Goal: Information Seeking & Learning: Find specific fact

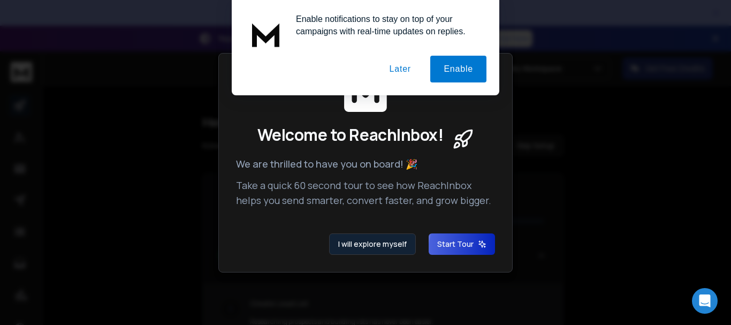
click at [376, 244] on button "I will explore myself" at bounding box center [372, 243] width 87 height 21
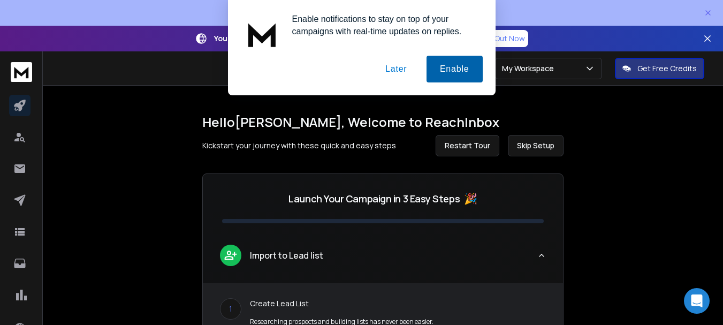
click at [447, 71] on button "Enable" at bounding box center [454, 69] width 56 height 27
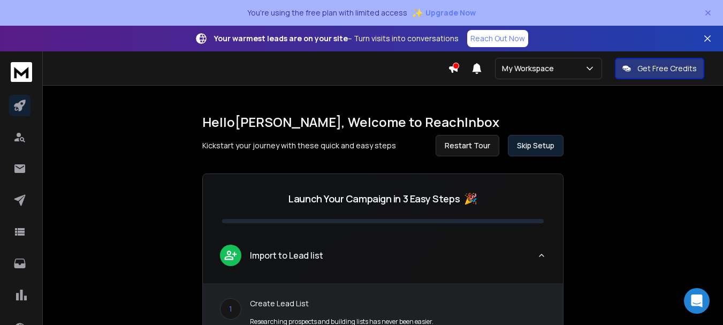
click at [526, 148] on span "Skip Setup" at bounding box center [535, 145] width 37 height 11
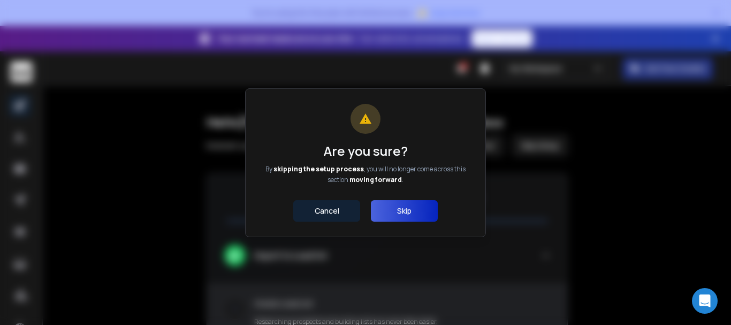
click at [405, 210] on button "Skip" at bounding box center [404, 210] width 67 height 21
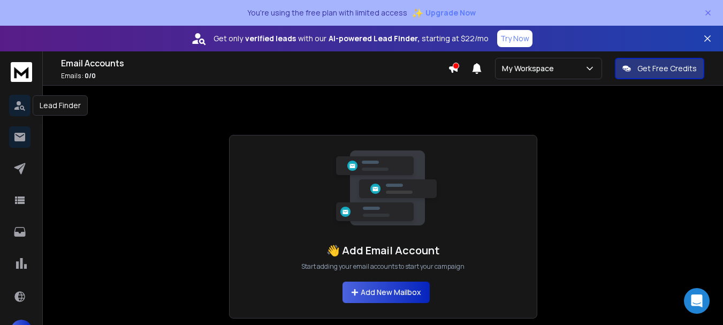
click at [21, 105] on icon at bounding box center [19, 105] width 13 height 13
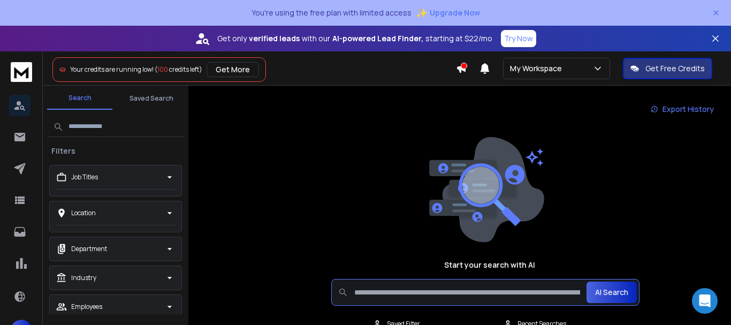
click at [404, 290] on textarea at bounding box center [467, 291] width 226 height 21
type textarea "**********"
click at [608, 289] on button "AI Search" at bounding box center [611, 291] width 50 height 21
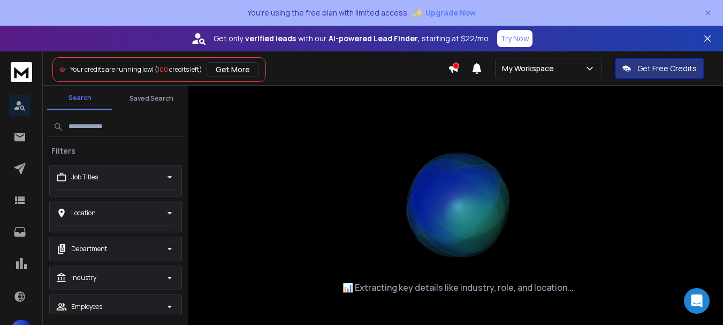
type input "**********"
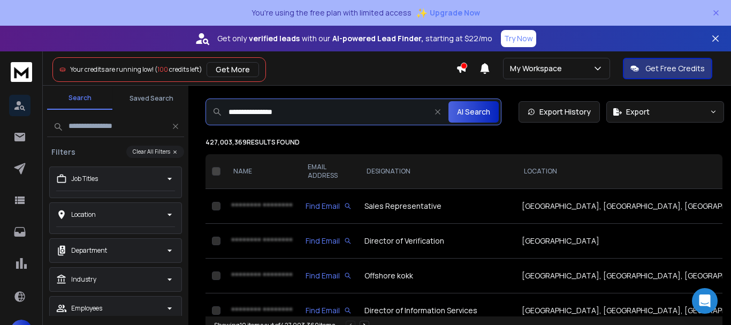
click at [326, 112] on textarea "**********" at bounding box center [327, 111] width 198 height 21
type textarea "**********"
click at [465, 112] on button "AI Search" at bounding box center [473, 111] width 50 height 21
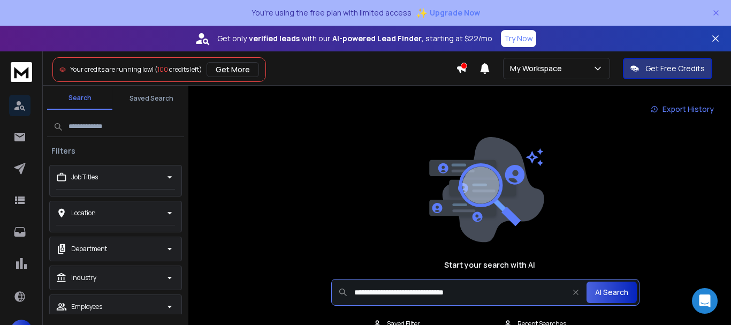
type input "**********"
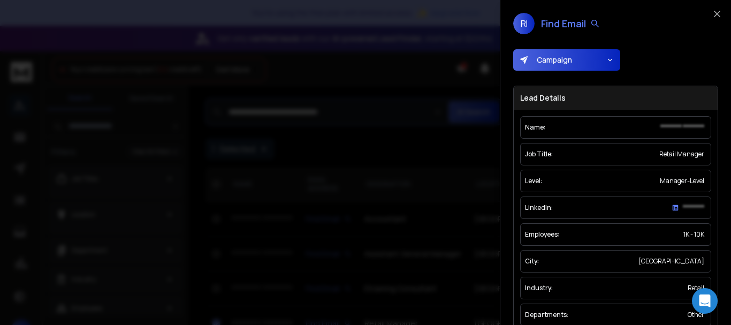
click at [557, 60] on span "Campaign" at bounding box center [552, 60] width 40 height 11
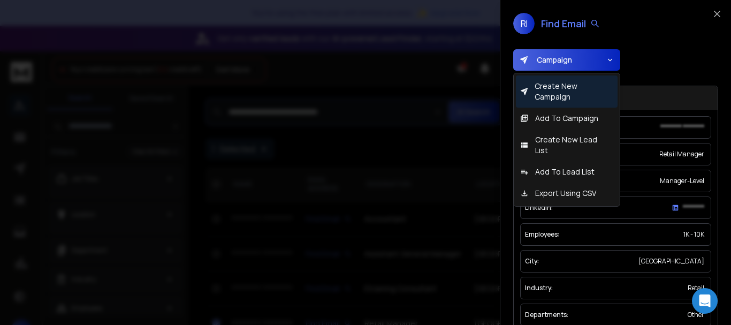
click at [649, 43] on div "RI Find Email Campaign Lead Details Name: ******** ******** Job Title: Retail M…" at bounding box center [615, 173] width 205 height 320
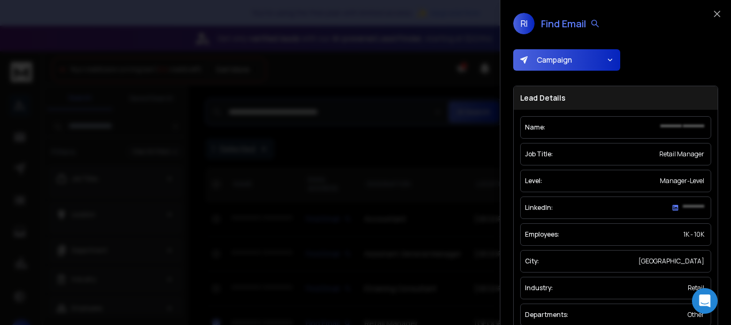
click at [570, 24] on div "Find Email" at bounding box center [570, 23] width 59 height 15
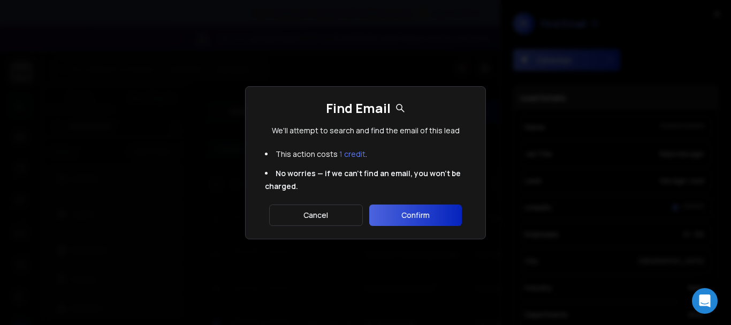
click at [418, 215] on button "Confirm" at bounding box center [415, 214] width 93 height 21
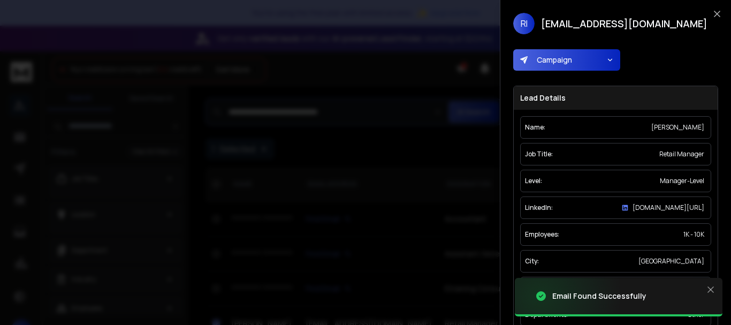
click at [612, 296] on div "Email Found Successfully" at bounding box center [599, 295] width 94 height 11
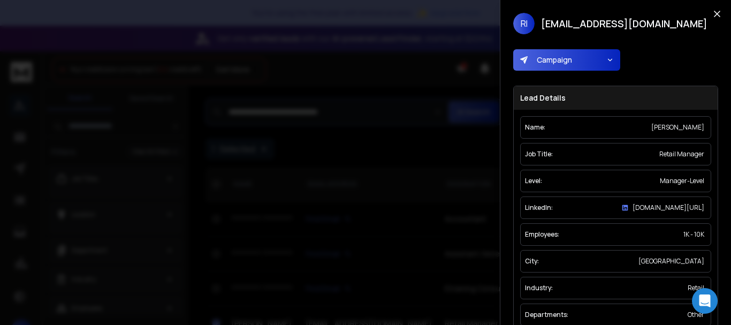
click at [713, 11] on icon "button" at bounding box center [716, 14] width 11 height 11
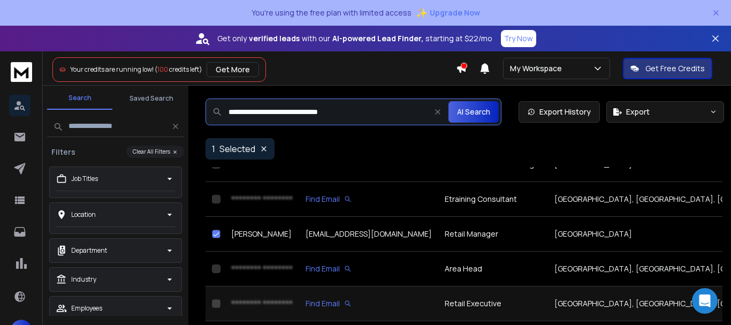
scroll to position [107, 0]
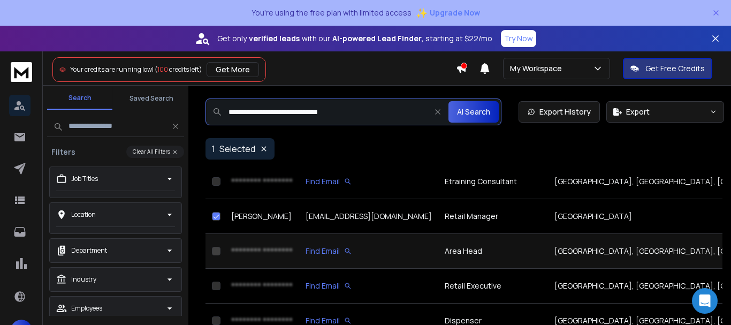
click at [213, 250] on button "button" at bounding box center [216, 251] width 9 height 9
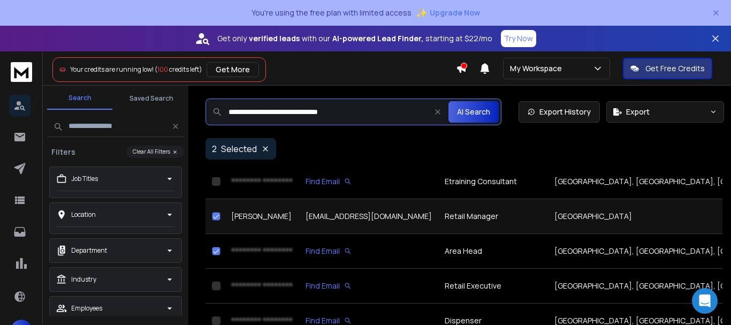
click at [217, 215] on button "button" at bounding box center [216, 216] width 9 height 9
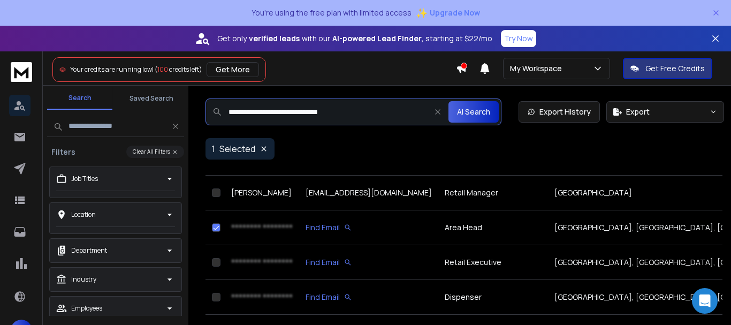
scroll to position [119, 0]
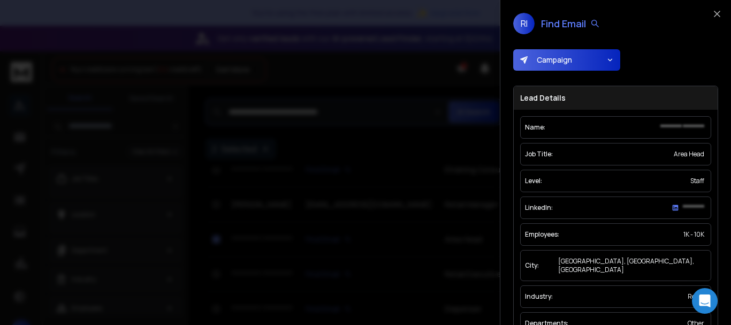
click at [577, 19] on div "Find Email" at bounding box center [570, 23] width 59 height 15
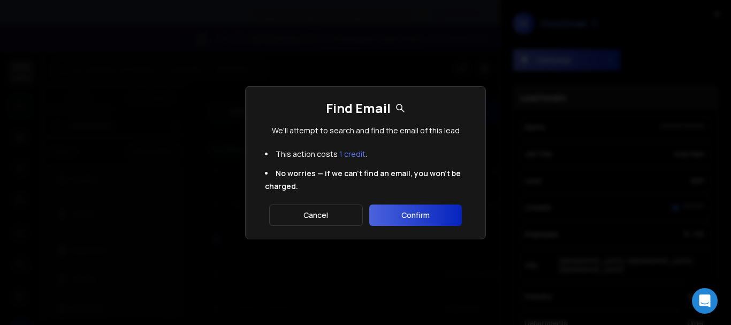
click at [422, 215] on button "Confirm" at bounding box center [415, 214] width 93 height 21
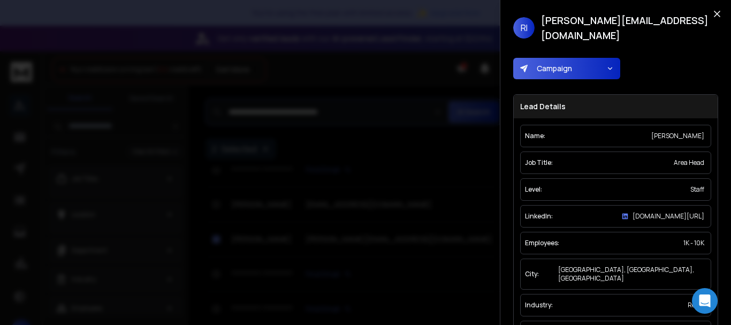
click at [714, 11] on icon "button" at bounding box center [716, 14] width 11 height 11
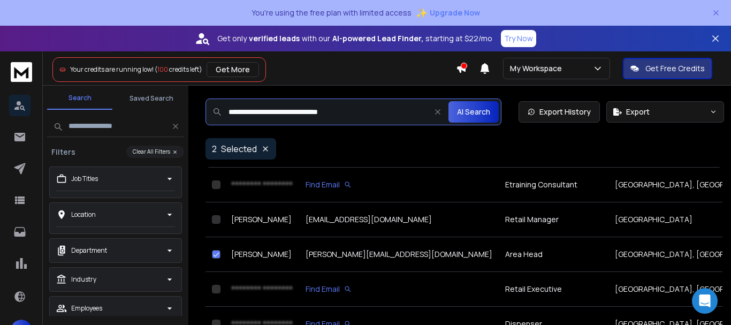
scroll to position [107, 0]
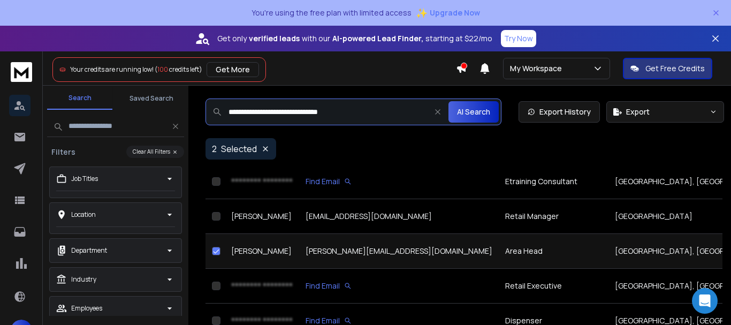
click at [335, 251] on div "tanmoy@lawrenceandmayo.co.in" at bounding box center [398, 251] width 187 height 11
drag, startPoint x: 292, startPoint y: 248, endPoint x: 413, endPoint y: 248, distance: 121.4
click at [413, 248] on td "tanmoy@lawrenceandmayo.co.in" at bounding box center [399, 251] width 200 height 35
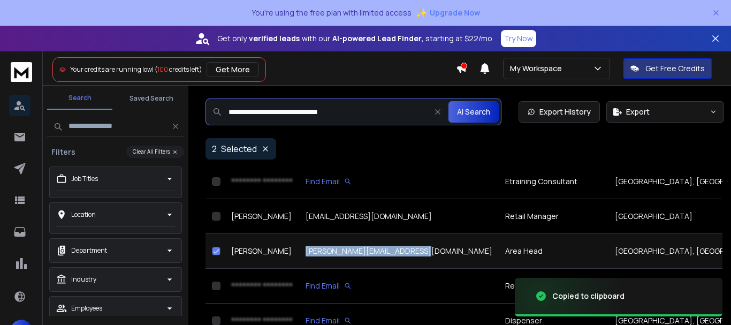
copy div "tanmoy@lawrenceandmayo.co.in"
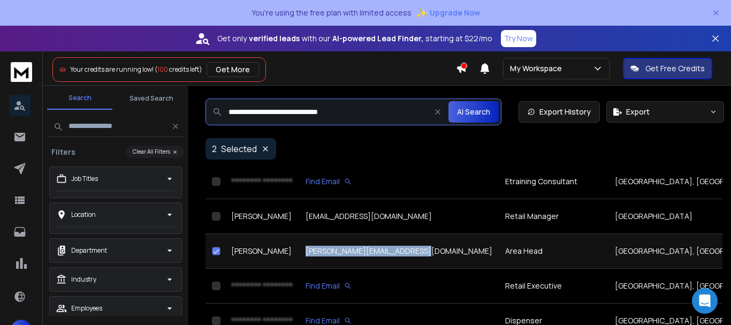
copy div "tanmoy@lawrenceandmayo.co.in"
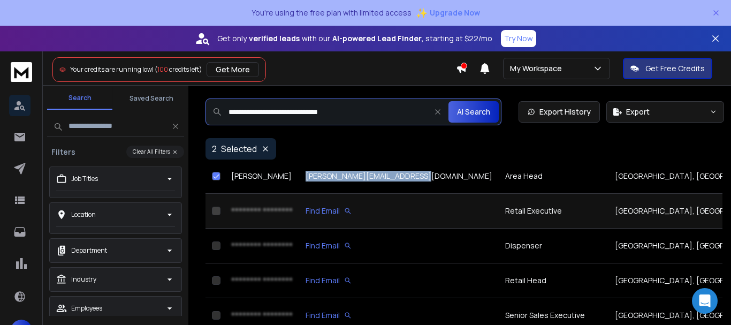
scroll to position [214, 0]
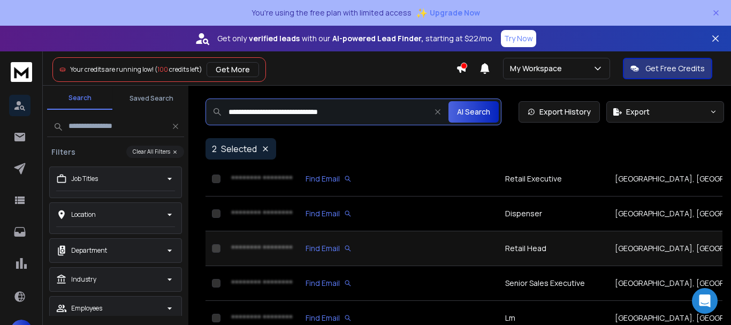
click at [328, 251] on div "Find Email" at bounding box center [398, 248] width 187 height 11
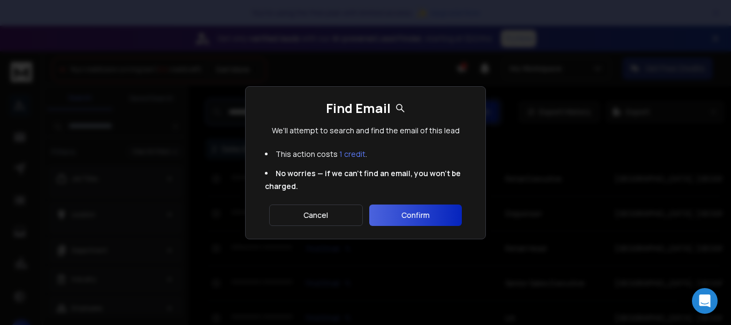
click at [399, 215] on button "Confirm" at bounding box center [415, 214] width 93 height 21
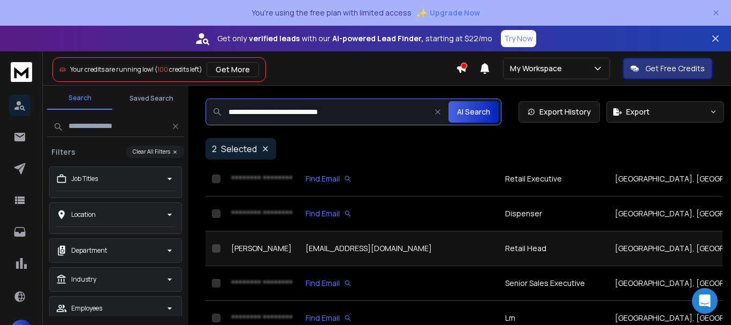
drag, startPoint x: 308, startPoint y: 247, endPoint x: 430, endPoint y: 248, distance: 121.4
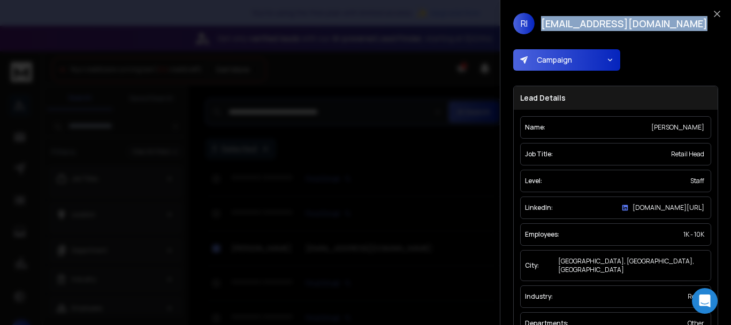
drag, startPoint x: 538, startPoint y: 20, endPoint x: 694, endPoint y: 19, distance: 155.7
click at [694, 19] on div "RI shegde@lawrenceandmayo.co.in" at bounding box center [615, 23] width 205 height 21
copy h1 "shegde@lawrenceandmayo.co.in"
click at [714, 12] on icon "button" at bounding box center [716, 14] width 11 height 11
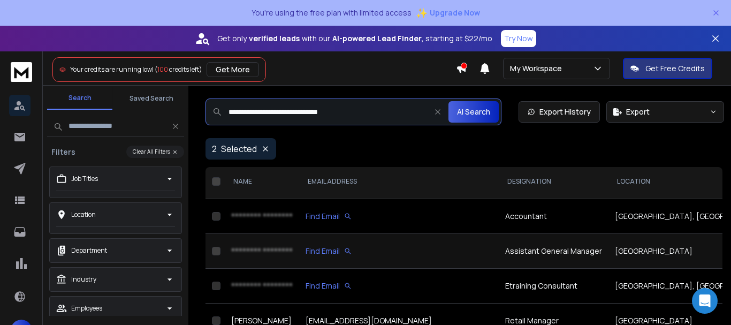
scroll to position [0, 0]
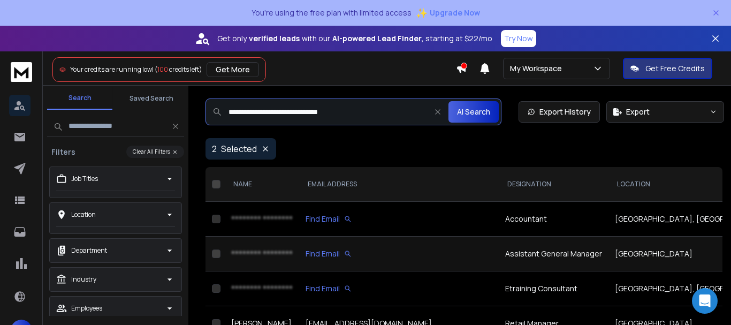
click at [340, 252] on div "Find Email" at bounding box center [398, 253] width 187 height 11
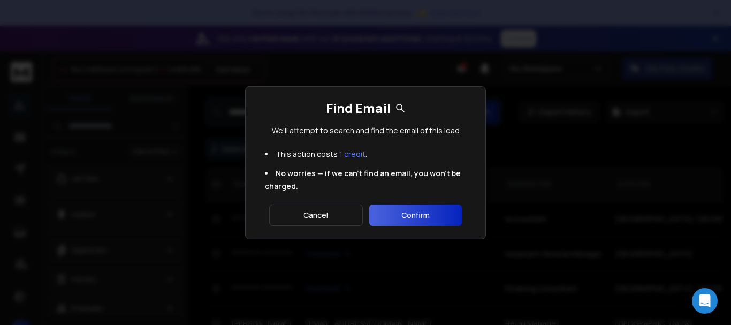
click at [413, 218] on button "Confirm" at bounding box center [415, 214] width 93 height 21
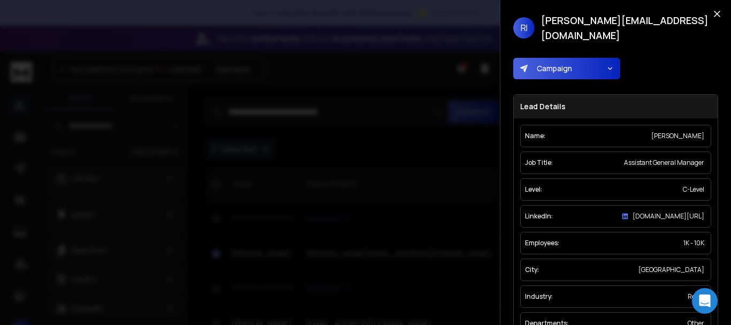
click at [711, 13] on icon "button" at bounding box center [716, 14] width 11 height 11
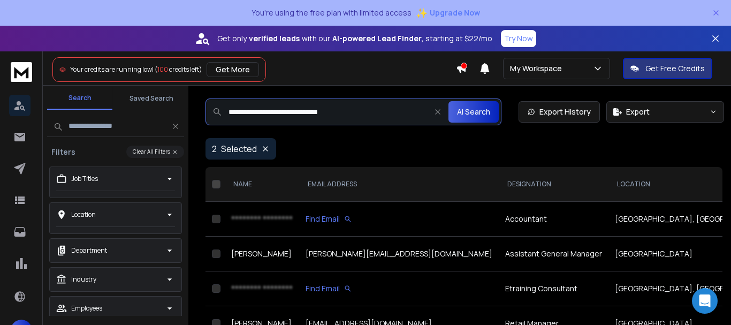
click at [375, 108] on textarea "**********" at bounding box center [327, 111] width 198 height 21
click at [473, 112] on button "AI Search" at bounding box center [473, 111] width 50 height 21
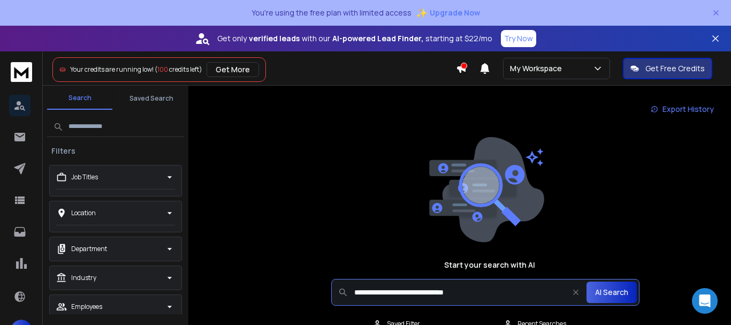
click at [623, 287] on button "AI Search" at bounding box center [611, 291] width 50 height 21
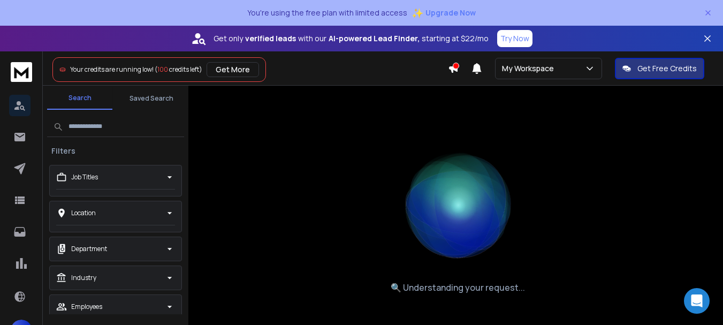
type input "**********"
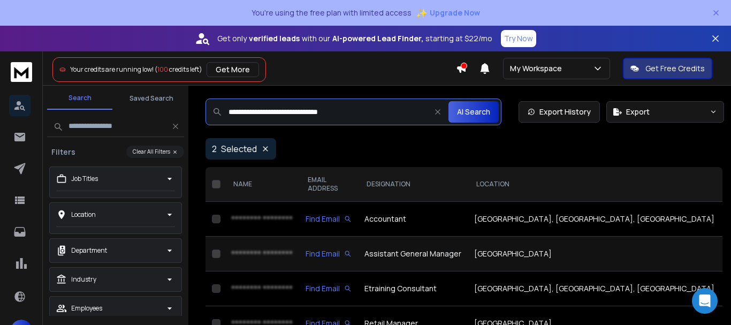
click at [476, 256] on td "India" at bounding box center [594, 253] width 253 height 35
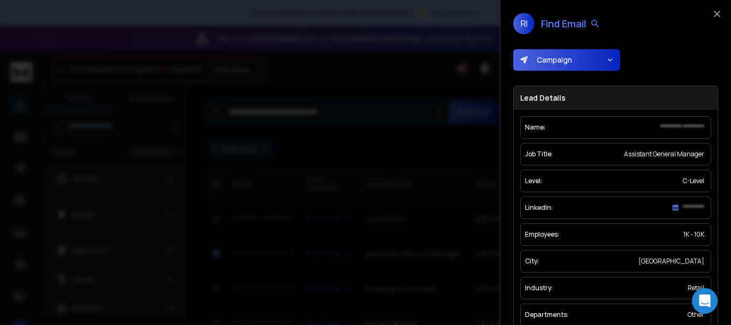
click at [579, 26] on div "Find Email" at bounding box center [570, 23] width 59 height 15
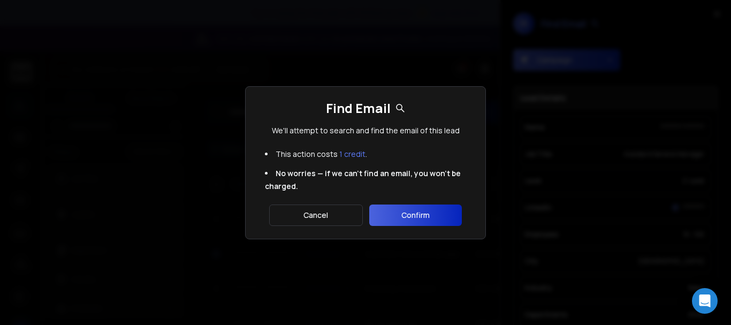
click at [408, 218] on button "Confirm" at bounding box center [415, 214] width 93 height 21
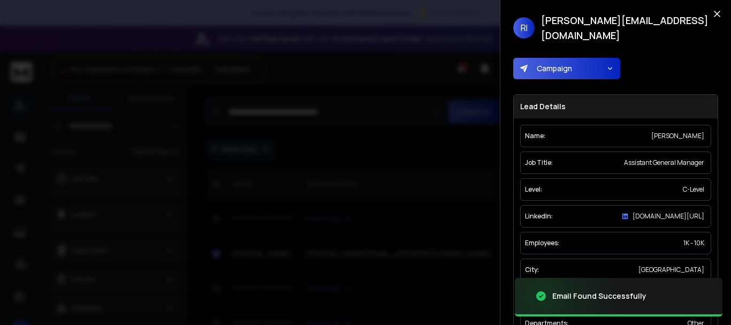
click at [713, 12] on icon "button" at bounding box center [716, 14] width 11 height 11
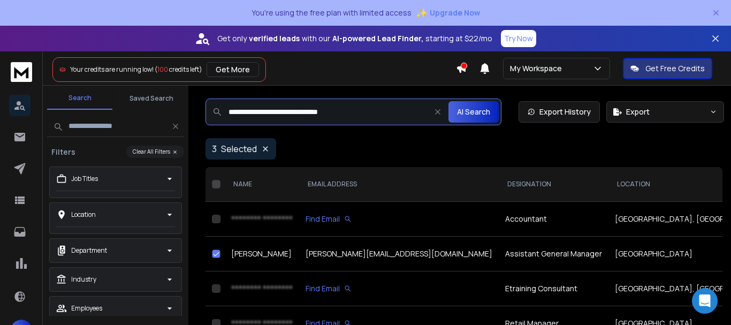
click at [165, 215] on icon at bounding box center [169, 214] width 11 height 11
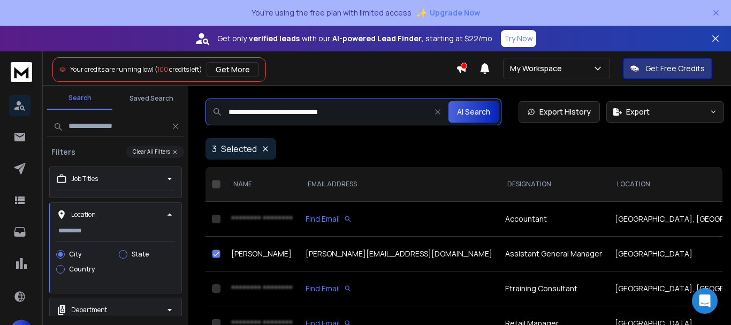
click at [60, 253] on circle "button" at bounding box center [60, 254] width 4 height 4
click at [164, 178] on icon at bounding box center [169, 178] width 11 height 11
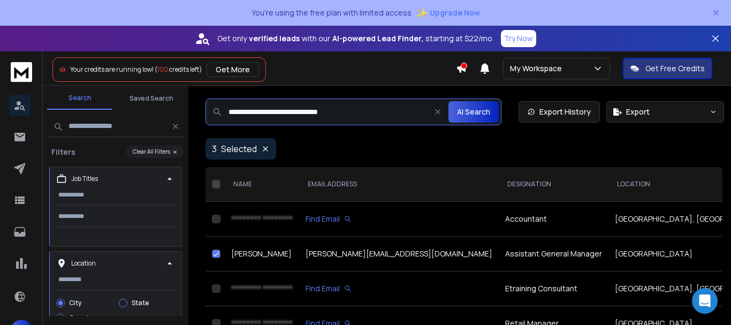
click at [122, 198] on input at bounding box center [115, 194] width 119 height 21
type input "**********"
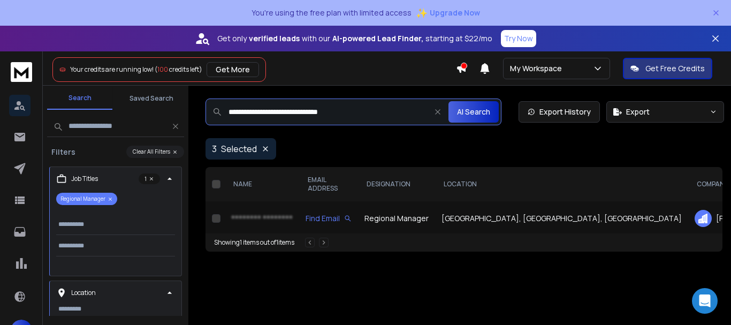
click at [313, 218] on div "Find Email" at bounding box center [328, 218] width 46 height 11
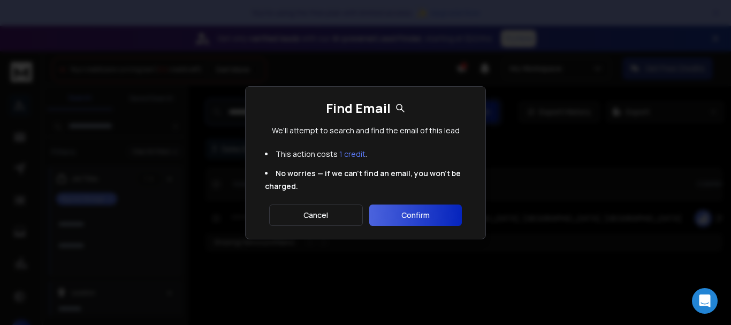
click at [412, 217] on button "Confirm" at bounding box center [415, 214] width 93 height 21
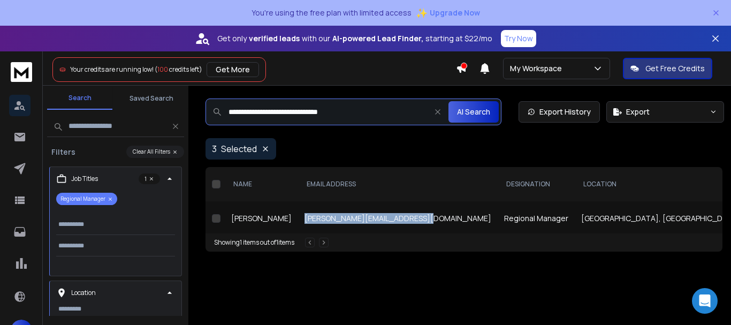
drag, startPoint x: 304, startPoint y: 216, endPoint x: 426, endPoint y: 213, distance: 122.0
click at [426, 213] on td "arindam@lawrenceandmayo.co.in" at bounding box center [398, 218] width 200 height 34
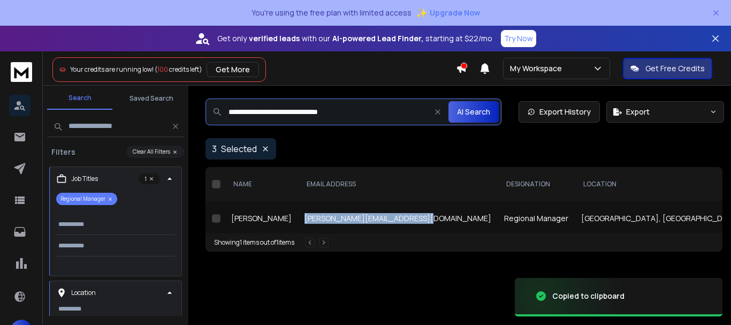
copy div "arindam@lawrenceandmayo.co.in"
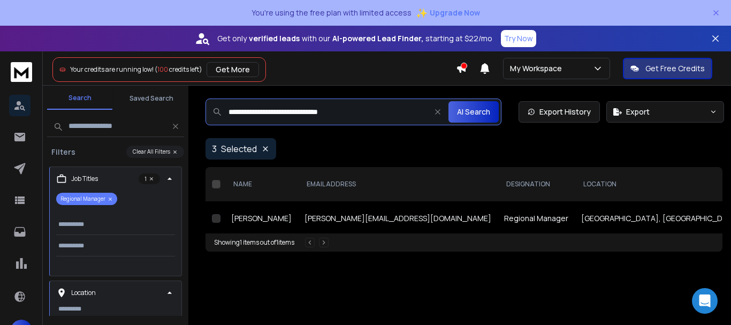
click at [402, 144] on div "**********" at bounding box center [463, 197] width 517 height 198
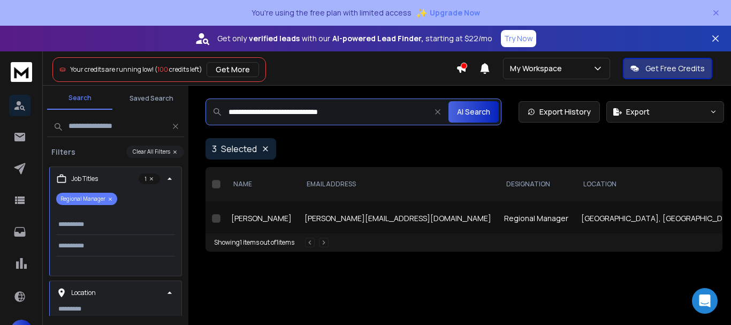
click at [218, 220] on button "button" at bounding box center [216, 218] width 9 height 9
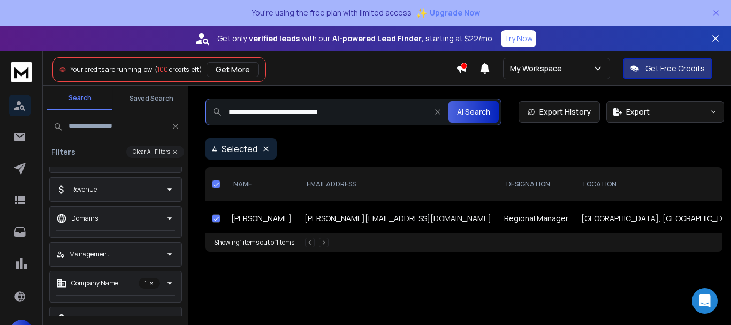
scroll to position [308, 0]
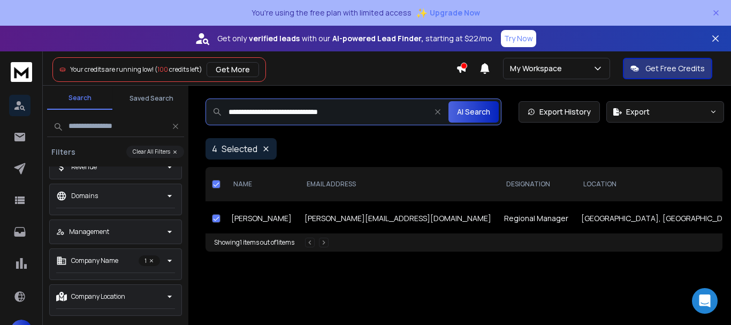
click at [167, 232] on icon at bounding box center [169, 232] width 4 height 2
click at [241, 296] on div "**********" at bounding box center [463, 197] width 517 height 198
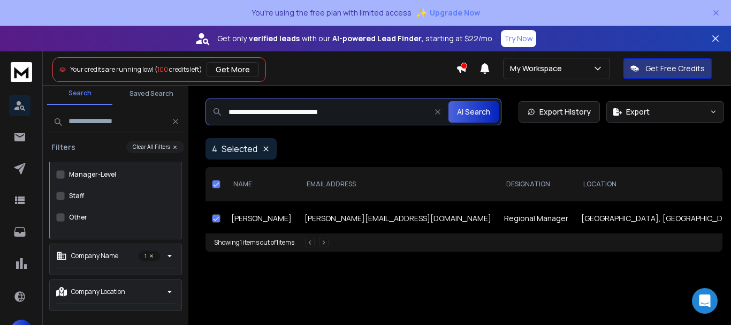
scroll to position [0, 0]
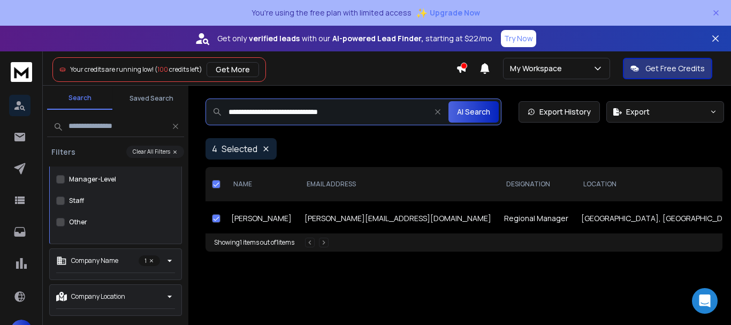
click at [155, 209] on div "Staff" at bounding box center [115, 200] width 119 height 21
click at [108, 151] on div "Filters Clear All Filters" at bounding box center [115, 151] width 137 height 12
click at [175, 128] on icon at bounding box center [175, 126] width 9 height 9
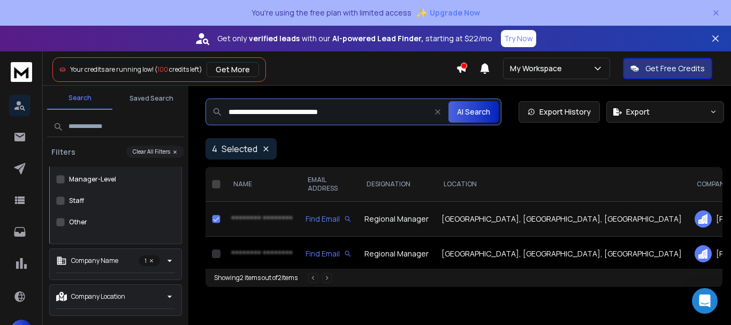
click at [382, 217] on td "Regional Manager" at bounding box center [396, 219] width 77 height 35
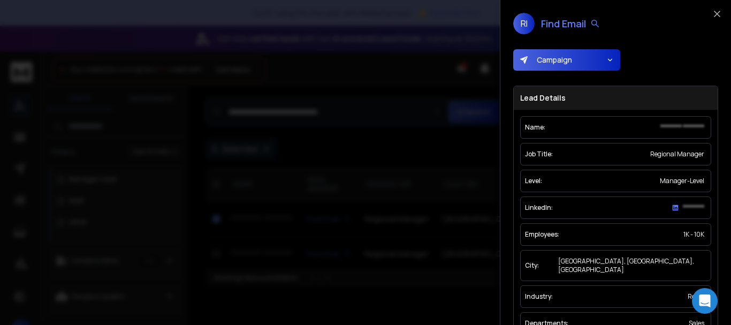
click at [558, 25] on div "Find Email" at bounding box center [570, 23] width 59 height 15
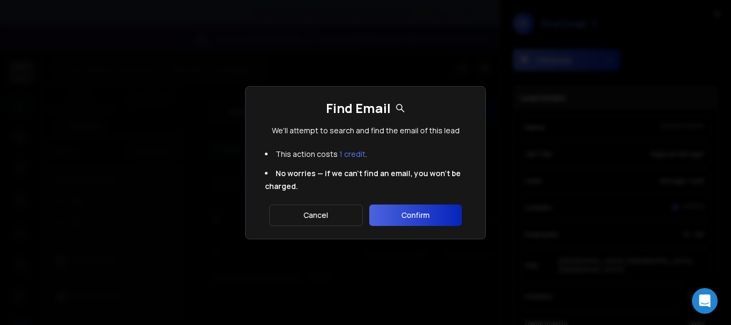
click at [405, 216] on button "Confirm" at bounding box center [415, 214] width 93 height 21
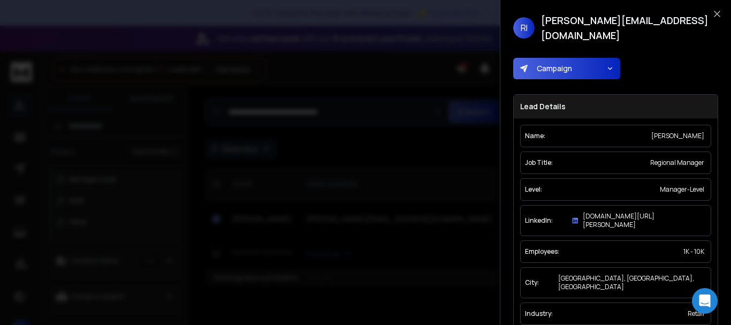
click at [361, 41] on div at bounding box center [365, 162] width 731 height 325
